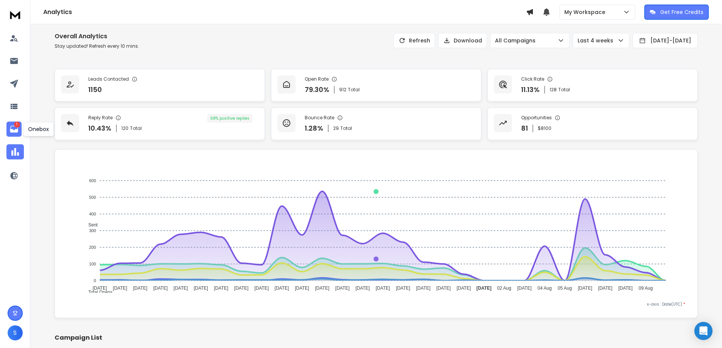
click at [15, 126] on p "1" at bounding box center [17, 125] width 6 height 6
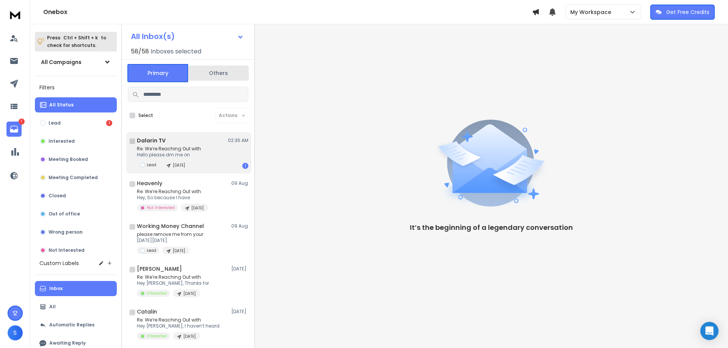
click at [154, 144] on h1 "Dalarin TV" at bounding box center [151, 141] width 29 height 8
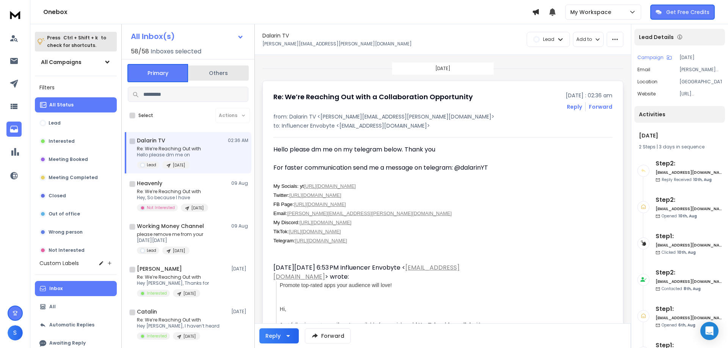
click at [701, 93] on p "https://www.youtube.com/@DalarinTV/videos" at bounding box center [700, 94] width 42 height 6
click at [356, 186] on link "https://www.youtube.com/c/DalarinTVthecryptoBadBoy/videos" at bounding box center [330, 186] width 52 height 6
drag, startPoint x: 459, startPoint y: 168, endPoint x: 482, endPoint y: 167, distance: 22.8
click at [482, 167] on div "For faster communication send me a message on telegram: @dalarinYT My Socials: …" at bounding box center [383, 204] width 221 height 82
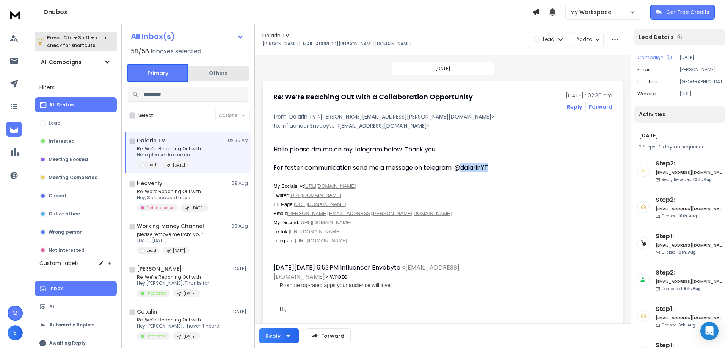
drag, startPoint x: 465, startPoint y: 167, endPoint x: 493, endPoint y: 165, distance: 28.5
click at [493, 165] on div "For faster communication send me a message on telegram: @dalarinYT My Socials: …" at bounding box center [383, 204] width 221 height 82
copy div "dalarinYT"
click at [9, 128] on link at bounding box center [13, 129] width 15 height 15
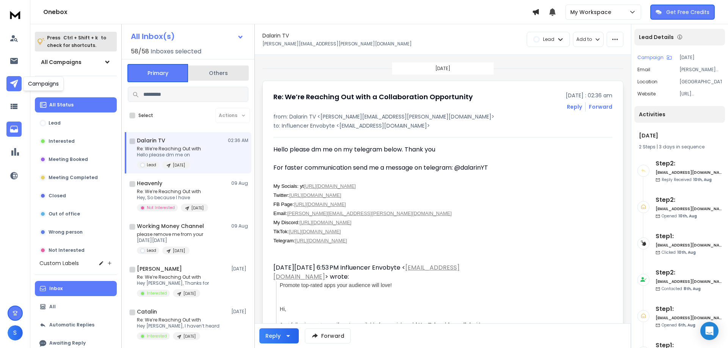
click at [16, 84] on icon at bounding box center [14, 84] width 8 height 8
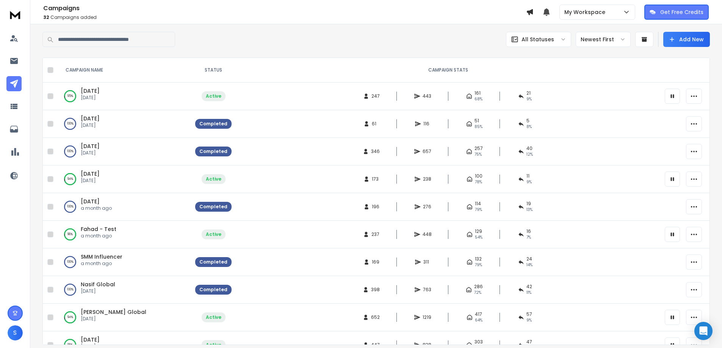
click at [343, 73] on th "CAMPAIGN STATS" at bounding box center [448, 70] width 424 height 25
click at [13, 151] on icon at bounding box center [15, 152] width 8 height 8
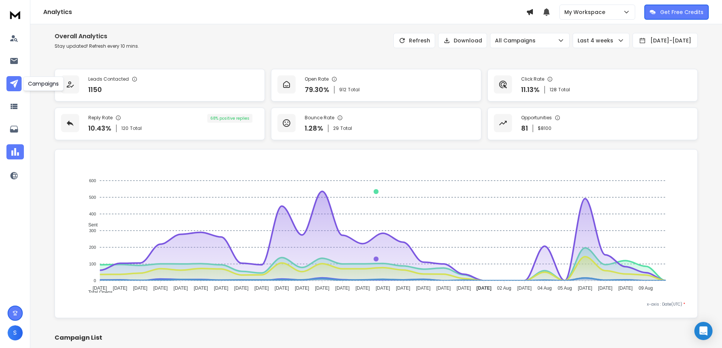
click at [15, 85] on icon at bounding box center [14, 84] width 8 height 8
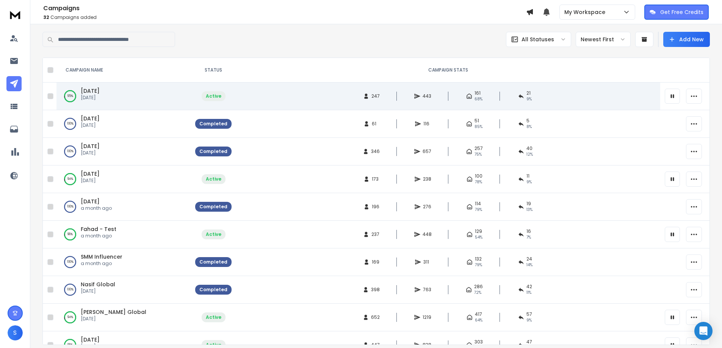
click at [402, 103] on td "247 443 161 68 % 21 9 %" at bounding box center [448, 97] width 424 height 28
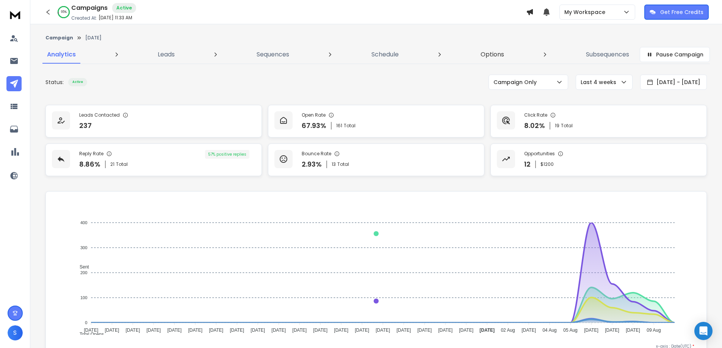
click at [489, 52] on p "Options" at bounding box center [493, 54] width 24 height 9
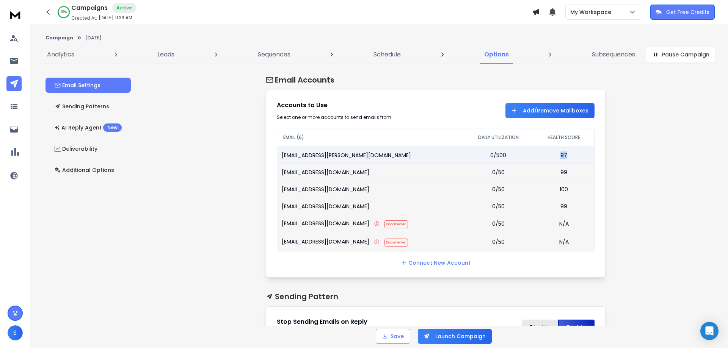
drag, startPoint x: 562, startPoint y: 154, endPoint x: 554, endPoint y: 156, distance: 8.2
click at [554, 156] on td "97" at bounding box center [564, 155] width 60 height 17
click at [221, 185] on div "Email Accounts Accounts to Use Select one or more accounts to send emails from …" at bounding box center [440, 200] width 594 height 251
click at [374, 225] on icon at bounding box center [377, 224] width 6 height 6
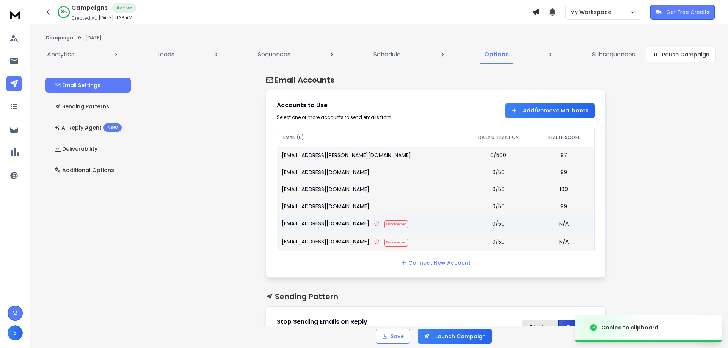
click at [384, 223] on span "Disconnected" at bounding box center [396, 225] width 24 height 8
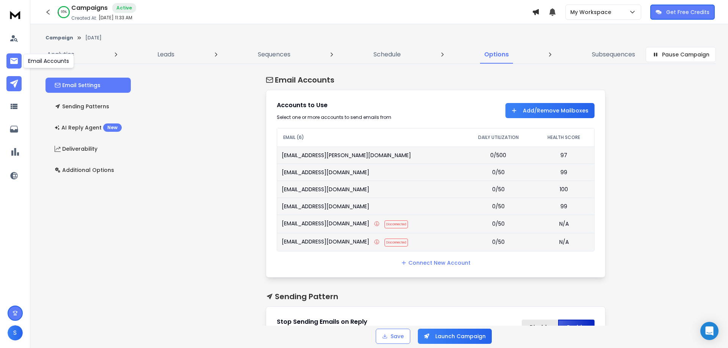
click at [20, 66] on link at bounding box center [13, 60] width 15 height 15
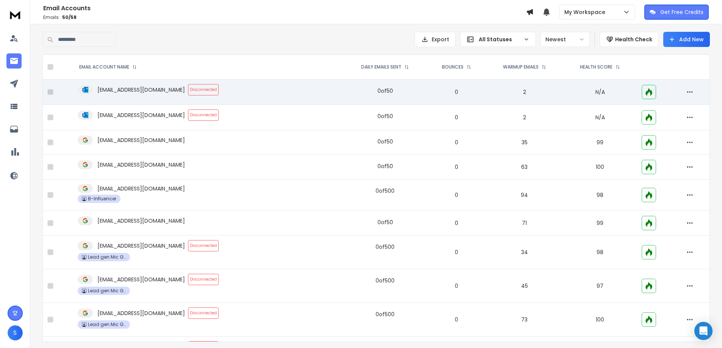
click at [211, 91] on span "Disconnected" at bounding box center [203, 89] width 31 height 11
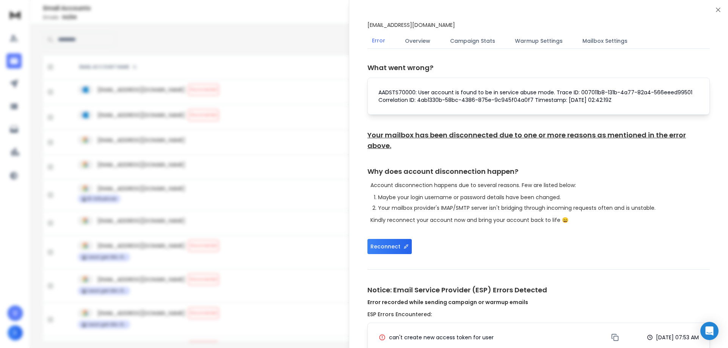
scroll to position [141, 0]
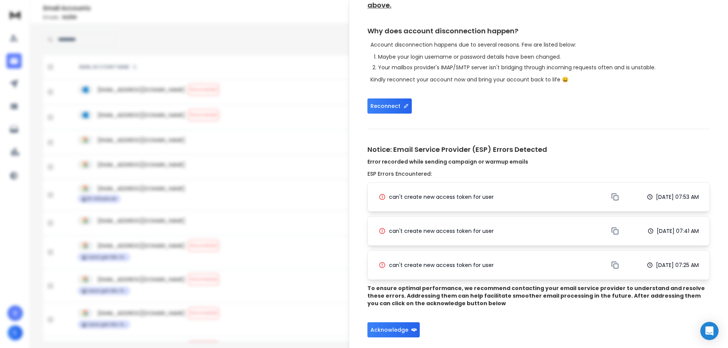
click at [397, 99] on button "Reconnect" at bounding box center [389, 106] width 44 height 15
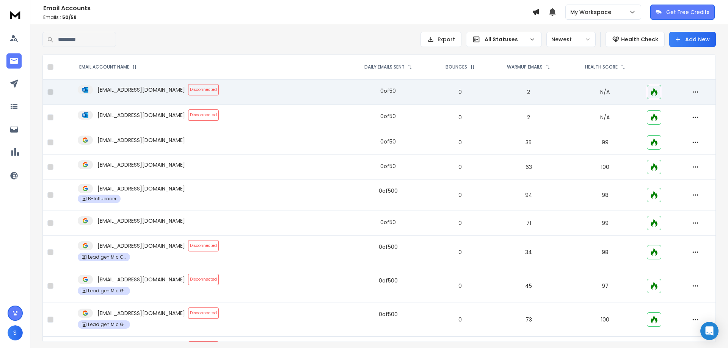
click at [692, 91] on icon at bounding box center [695, 92] width 7 height 7
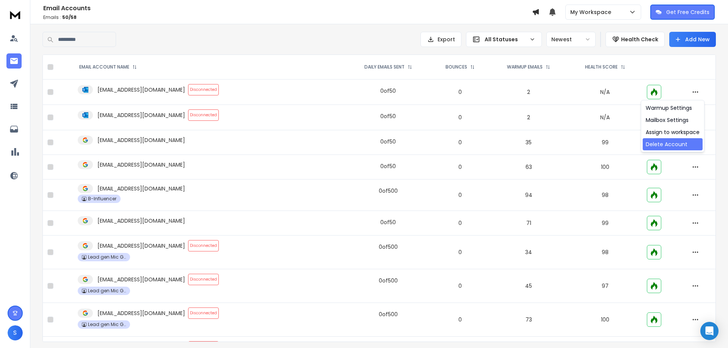
click at [683, 143] on div "Delete Account" at bounding box center [673, 144] width 60 height 12
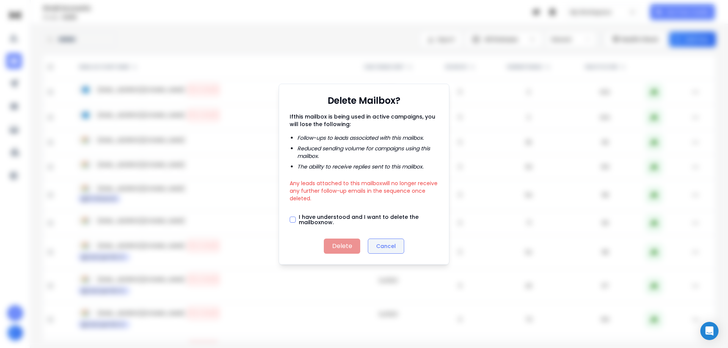
click at [297, 219] on div "I have understood and I want to delete the mailbox now." at bounding box center [364, 216] width 149 height 17
click at [295, 221] on button "I have understood and I want to delete the mailbox now." at bounding box center [293, 220] width 6 height 6
click at [343, 246] on button "Delete" at bounding box center [342, 246] width 36 height 15
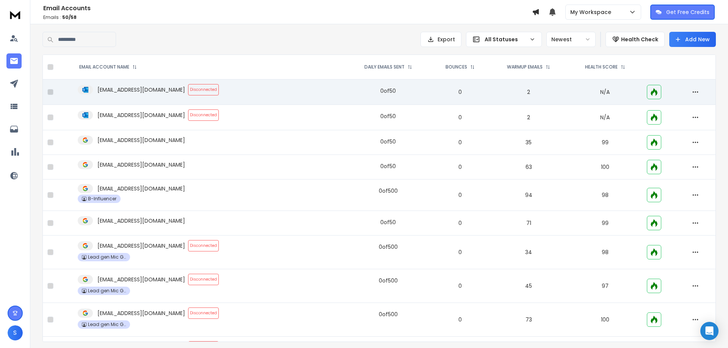
click at [692, 92] on icon at bounding box center [695, 92] width 7 height 7
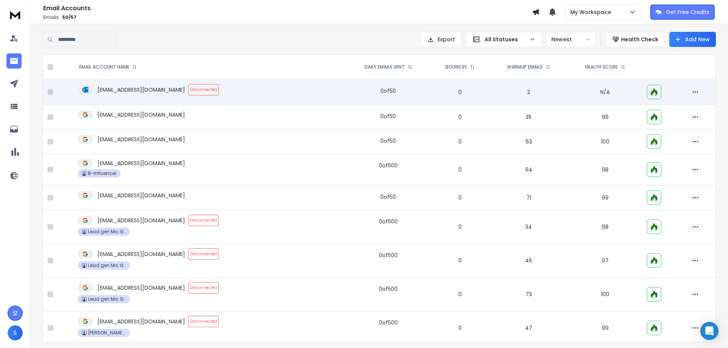
click at [692, 91] on icon at bounding box center [695, 92] width 7 height 7
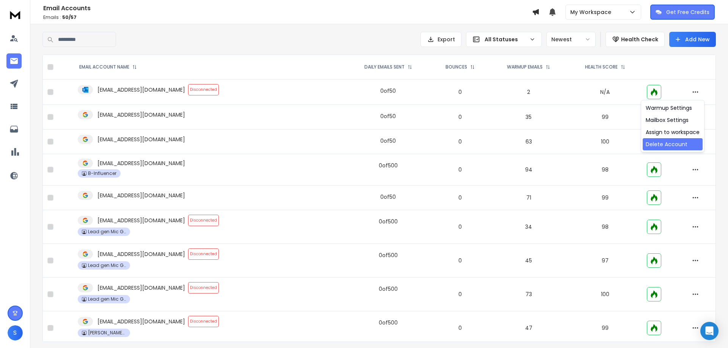
click at [671, 147] on div "Delete Account" at bounding box center [673, 144] width 60 height 12
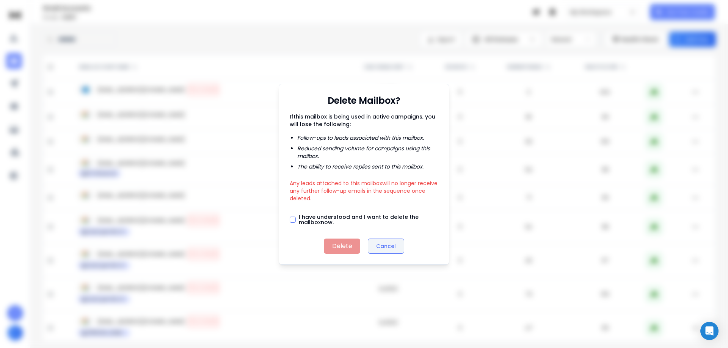
click at [290, 217] on button "I have understood and I want to delete the mailbox now." at bounding box center [293, 220] width 6 height 6
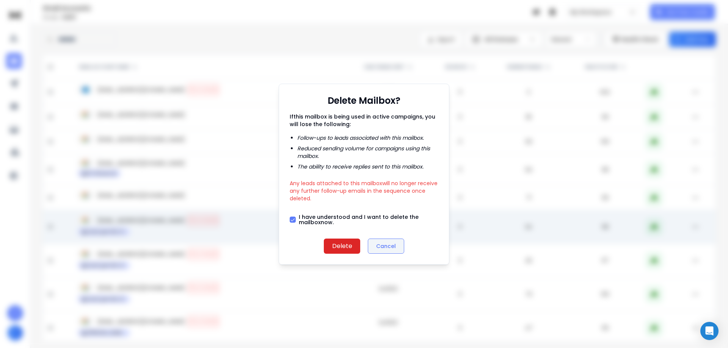
click at [338, 243] on button "Delete" at bounding box center [342, 246] width 36 height 15
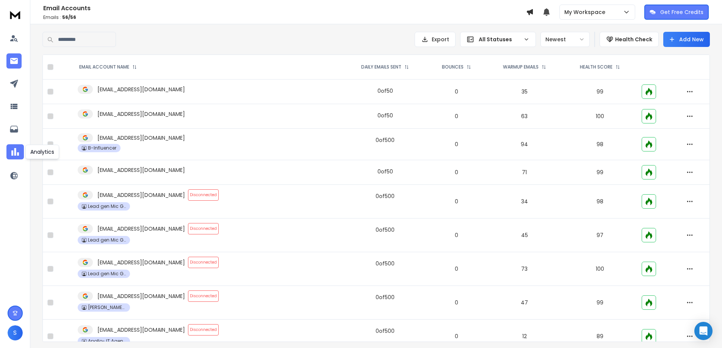
click at [18, 150] on icon at bounding box center [14, 151] width 11 height 11
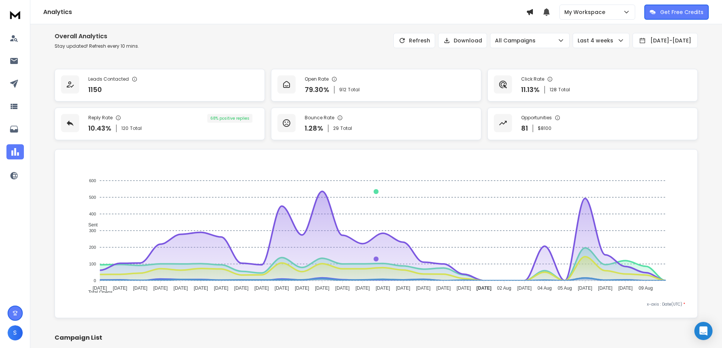
click at [561, 306] on p "x-axis : Date(UTC)" at bounding box center [376, 305] width 618 height 6
